Goal: Task Accomplishment & Management: Manage account settings

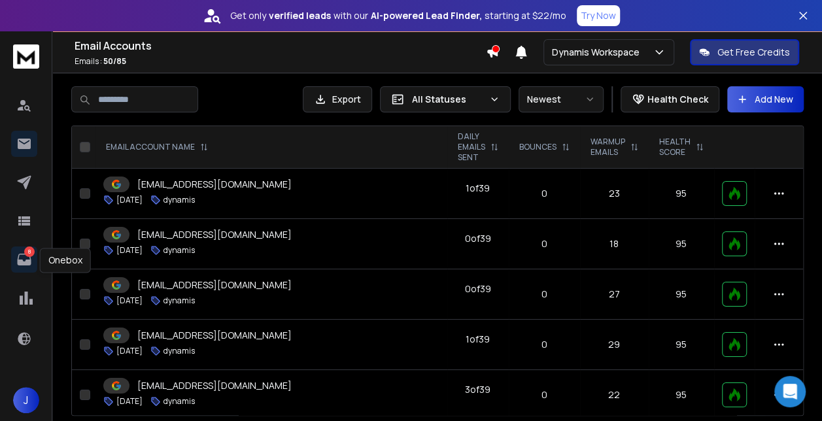
click at [27, 264] on icon at bounding box center [24, 260] width 14 height 12
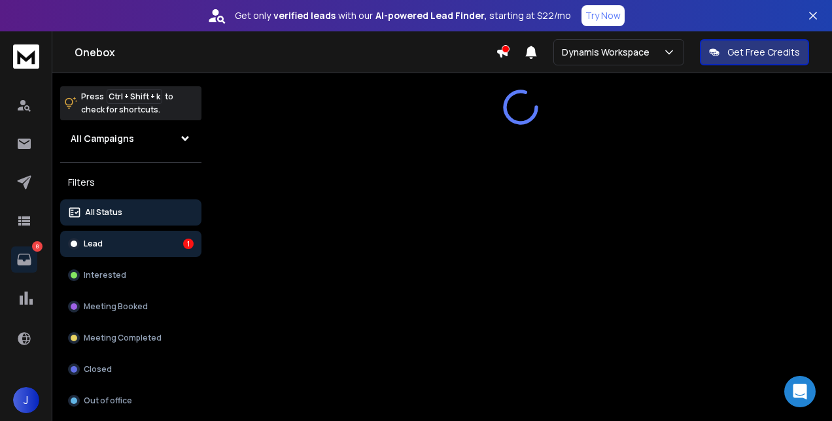
click at [109, 242] on button "Lead 1" at bounding box center [130, 244] width 141 height 26
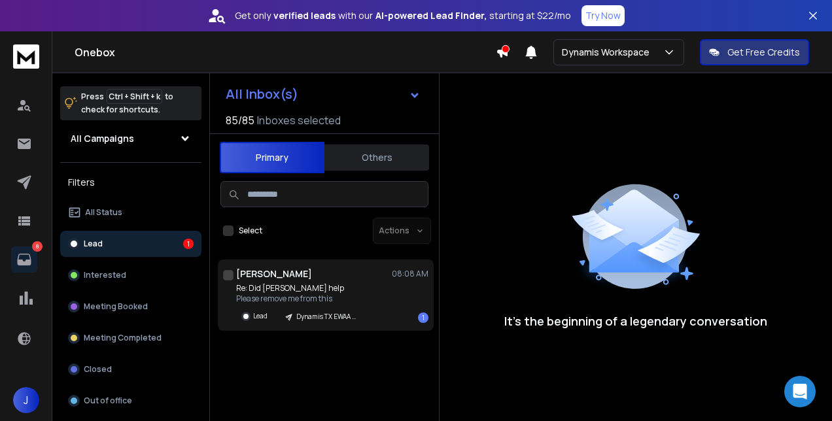
click at [361, 286] on p "Re: Did [PERSON_NAME] help" at bounding box center [301, 288] width 131 height 10
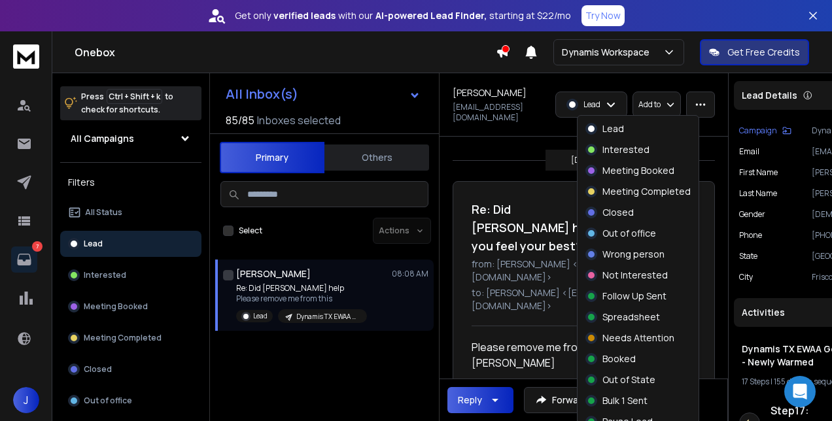
click at [626, 101] on div "Lead" at bounding box center [591, 104] width 71 height 25
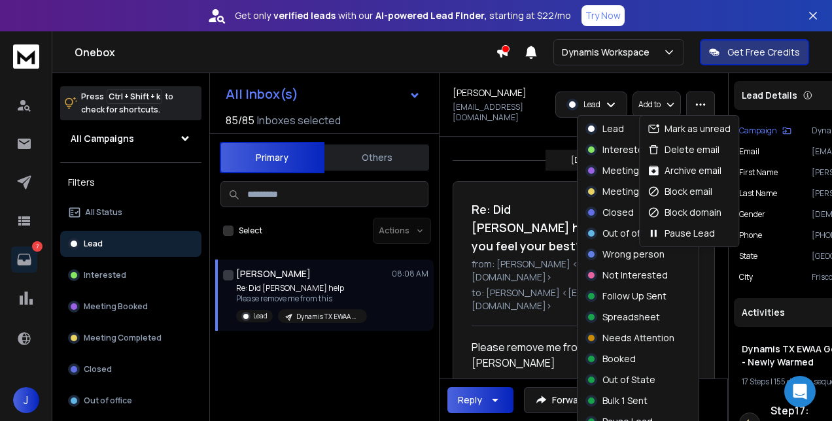
click at [715, 95] on button "button" at bounding box center [700, 105] width 29 height 26
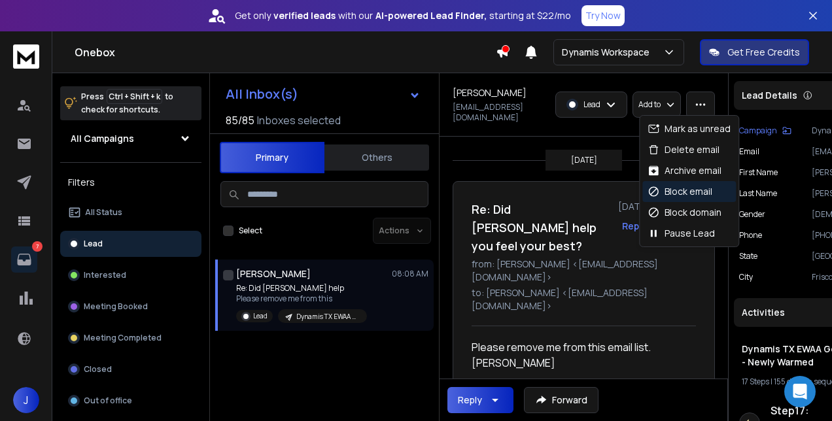
click at [710, 195] on div "Block email" at bounding box center [679, 191] width 65 height 13
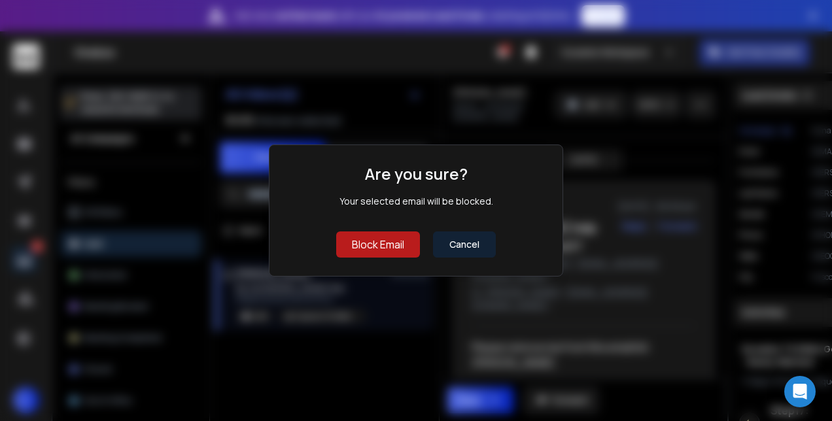
click at [400, 247] on button "Block Email" at bounding box center [378, 244] width 84 height 26
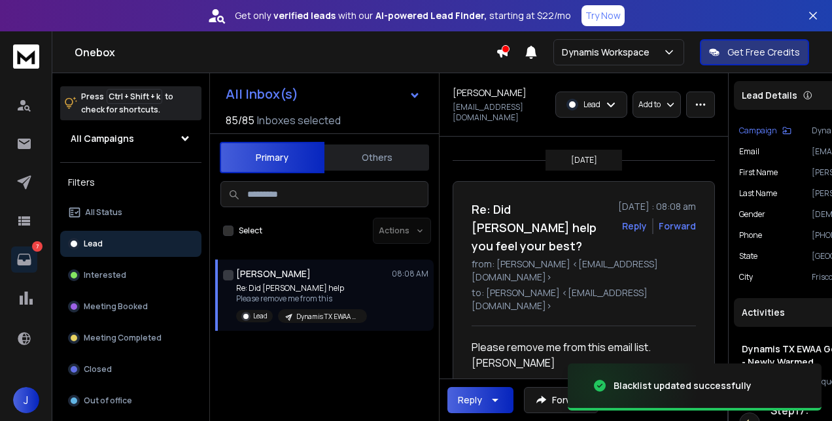
click at [706, 100] on icon "button" at bounding box center [700, 105] width 12 height 12
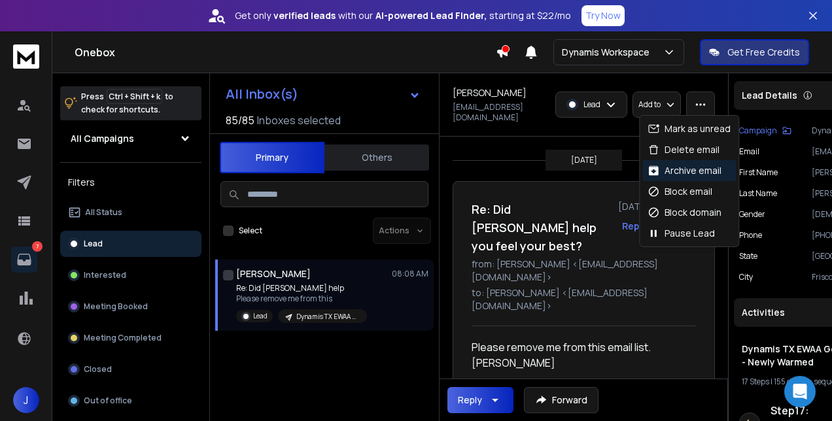
click at [690, 170] on div "Archive email" at bounding box center [684, 170] width 74 height 13
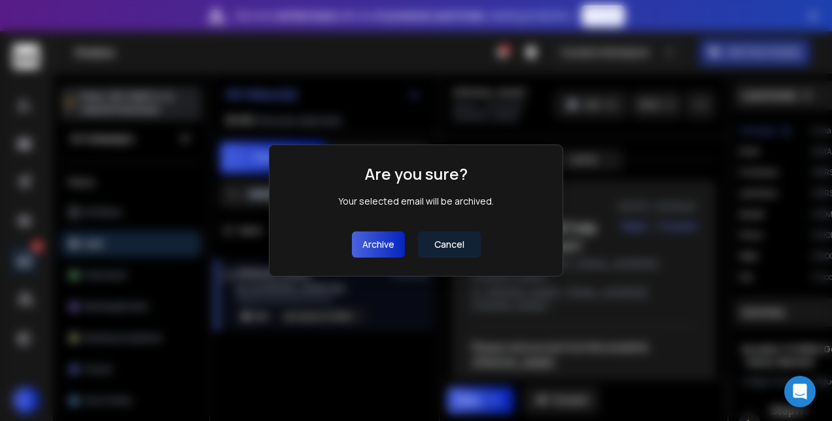
click at [358, 244] on button "archive" at bounding box center [378, 244] width 53 height 26
